Goal: Task Accomplishment & Management: Use online tool/utility

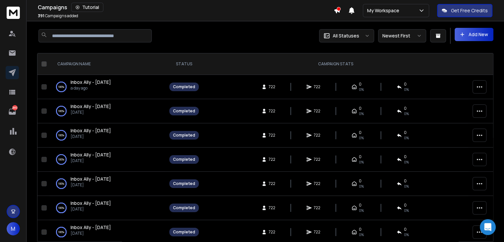
click at [477, 87] on icon "button" at bounding box center [479, 86] width 5 height 1
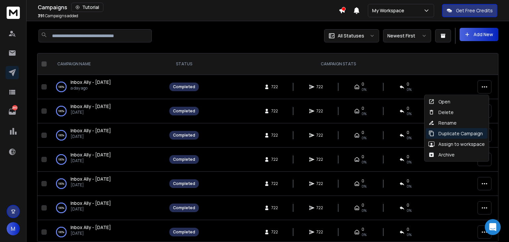
click at [471, 135] on div "Duplicate Campaign" at bounding box center [456, 133] width 54 height 7
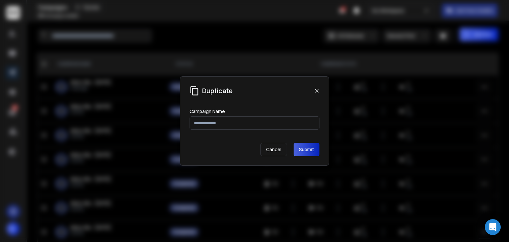
click at [236, 120] on input "text" at bounding box center [255, 122] width 130 height 13
drag, startPoint x: 217, startPoint y: 124, endPoint x: 308, endPoint y: 117, distance: 91.5
click at [306, 123] on input "**********" at bounding box center [255, 122] width 130 height 13
type input "**********"
click at [294, 143] on button "Submit" at bounding box center [307, 149] width 26 height 13
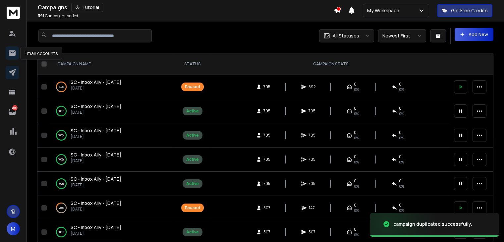
click at [13, 53] on icon at bounding box center [12, 52] width 7 height 5
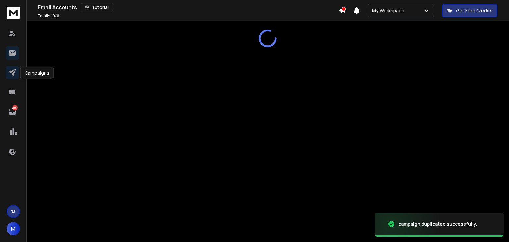
click at [13, 71] on icon at bounding box center [12, 72] width 7 height 7
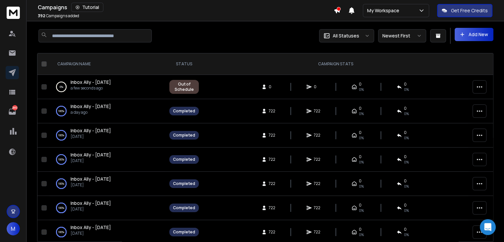
click at [135, 86] on div "0 % Inbox Ally - October 13 a few seconds ago" at bounding box center [107, 87] width 103 height 16
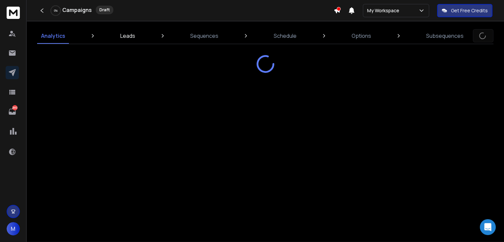
click at [127, 37] on p "Leads" at bounding box center [127, 36] width 15 height 8
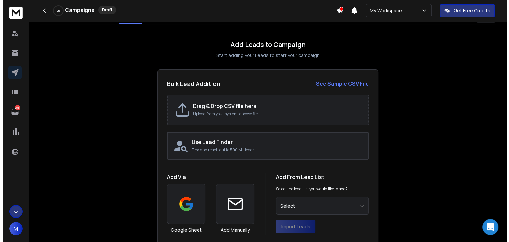
scroll to position [31, 0]
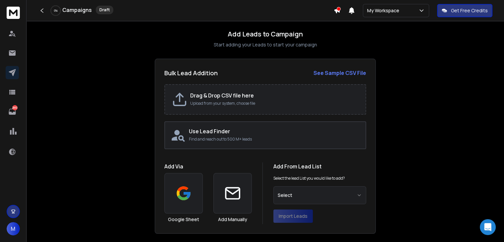
click at [296, 189] on button "Select" at bounding box center [320, 195] width 93 height 18
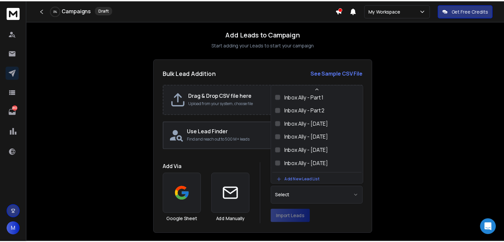
scroll to position [257, 0]
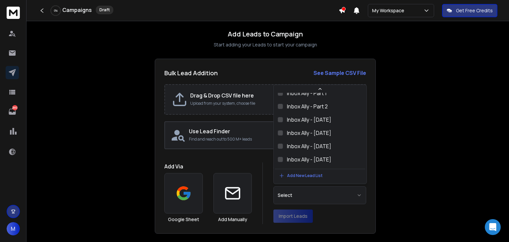
click at [306, 160] on div "Inbox Ally - [DATE]" at bounding box center [309, 160] width 44 height 8
click at [300, 213] on button "Import Leads" at bounding box center [293, 216] width 39 height 13
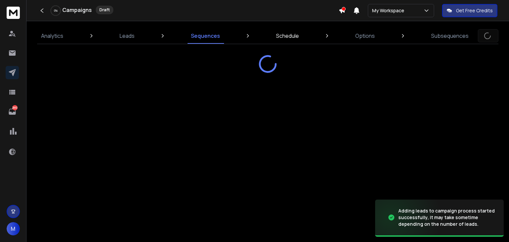
click at [292, 33] on p "Schedule" at bounding box center [287, 36] width 23 height 8
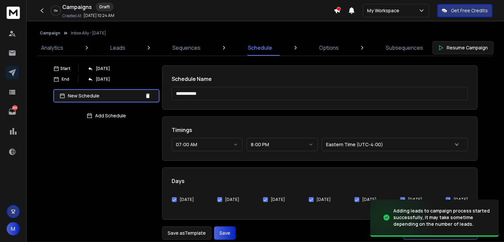
click at [110, 69] on p "Sun Oct 12 2025" at bounding box center [103, 68] width 14 height 5
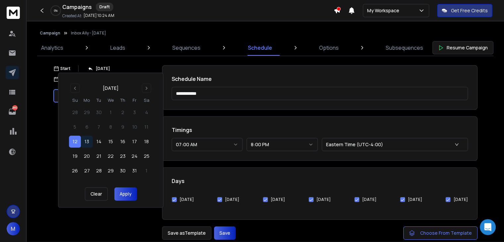
click at [86, 143] on button "13" at bounding box center [87, 142] width 12 height 12
click at [125, 193] on button "Apply" at bounding box center [125, 193] width 23 height 13
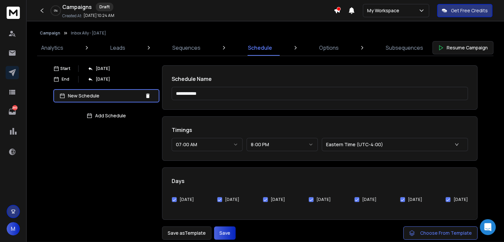
click at [110, 81] on p "Sun Oct 12 2025" at bounding box center [103, 79] width 14 height 5
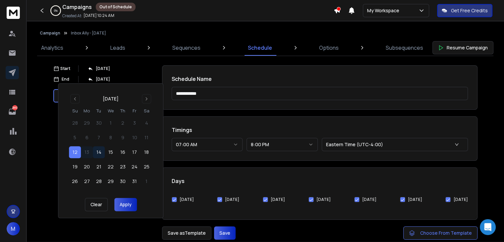
click at [99, 151] on button "14" at bounding box center [99, 152] width 12 height 12
click at [127, 206] on button "Apply" at bounding box center [125, 204] width 23 height 13
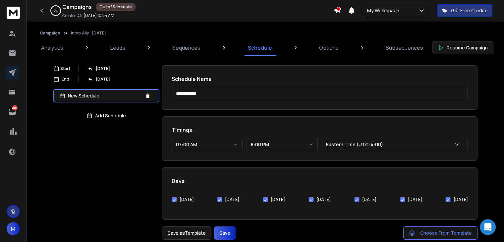
click at [231, 233] on button "Save" at bounding box center [225, 233] width 22 height 13
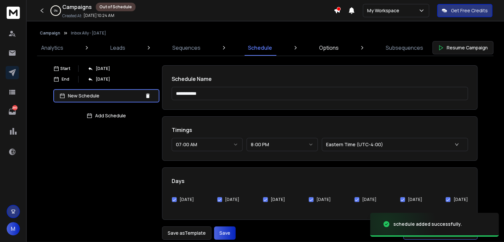
click at [335, 49] on p "Options" at bounding box center [329, 48] width 20 height 8
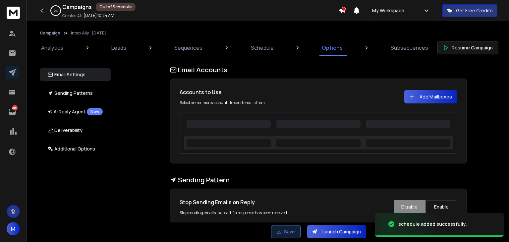
click at [293, 226] on button "Save" at bounding box center [286, 231] width 30 height 13
click at [339, 230] on button "Launch Campaign" at bounding box center [336, 231] width 59 height 13
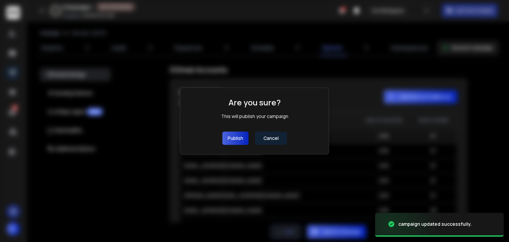
click at [236, 138] on button "Publish" at bounding box center [236, 138] width 26 height 13
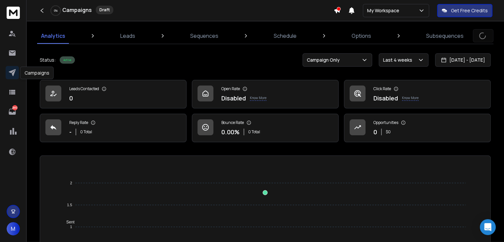
click at [13, 75] on icon at bounding box center [12, 72] width 7 height 7
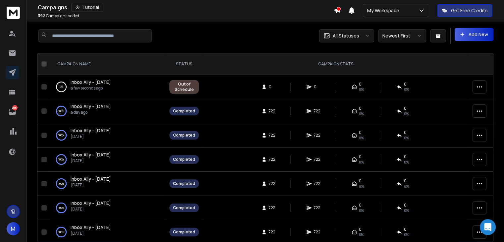
click at [165, 12] on div "Campaigns Tutorial 392 Campaigns added" at bounding box center [186, 11] width 296 height 16
